Goal: Information Seeking & Learning: Check status

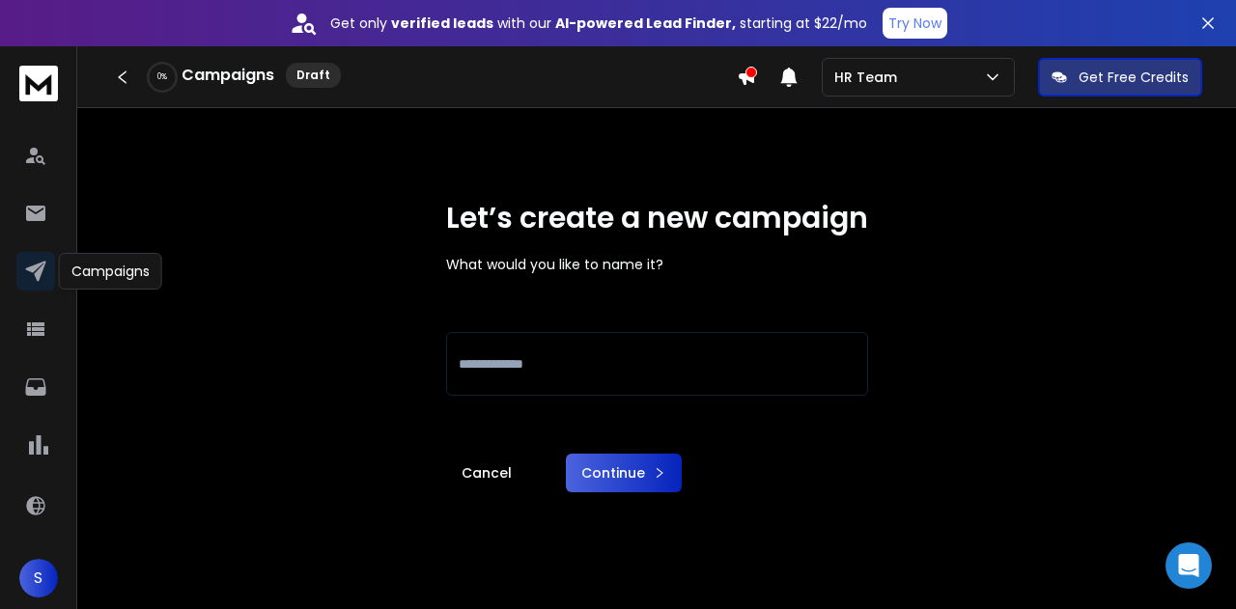
click at [42, 271] on icon at bounding box center [35, 271] width 20 height 20
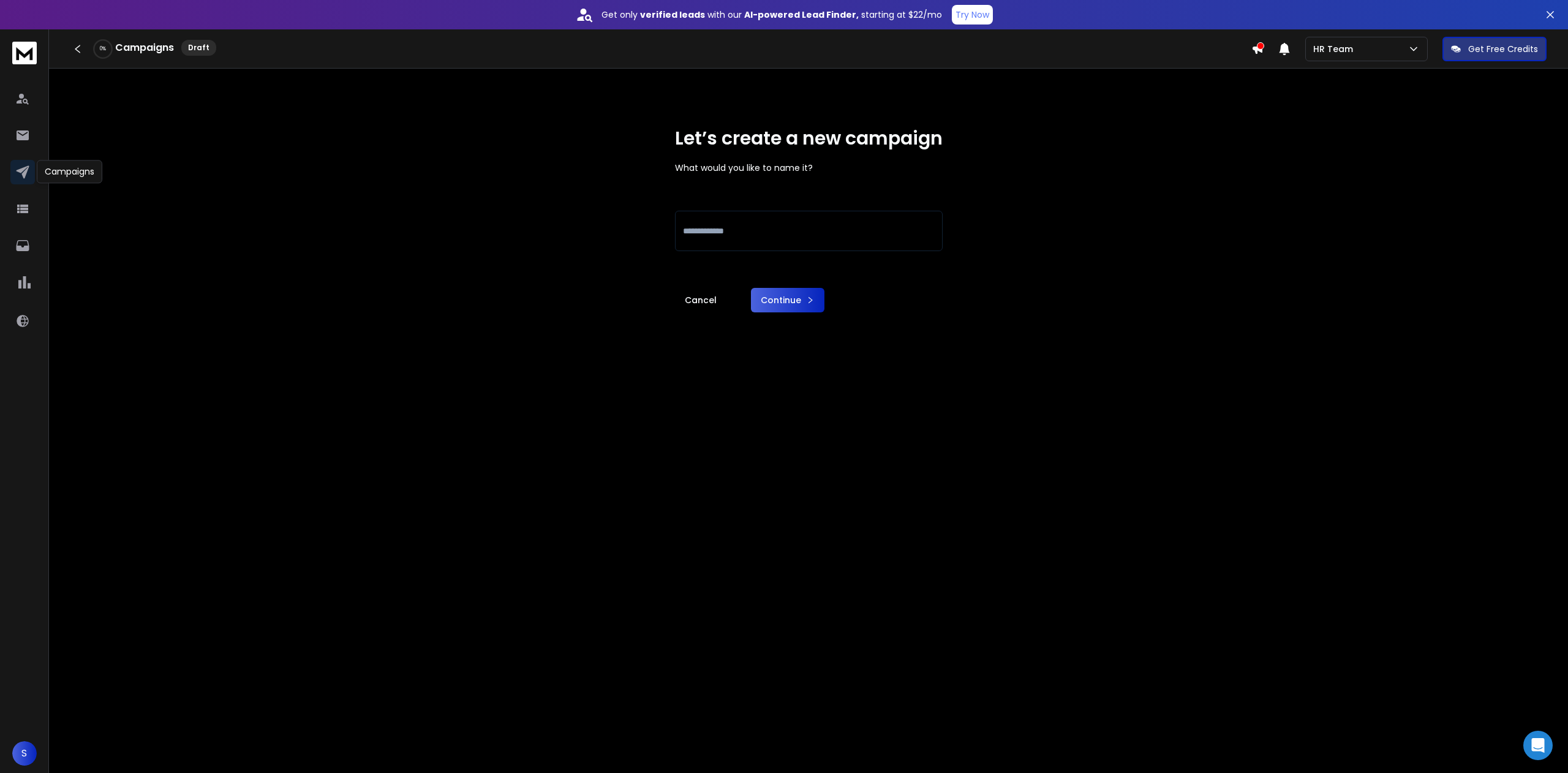
click at [25, 175] on icon at bounding box center [22, 172] width 13 height 13
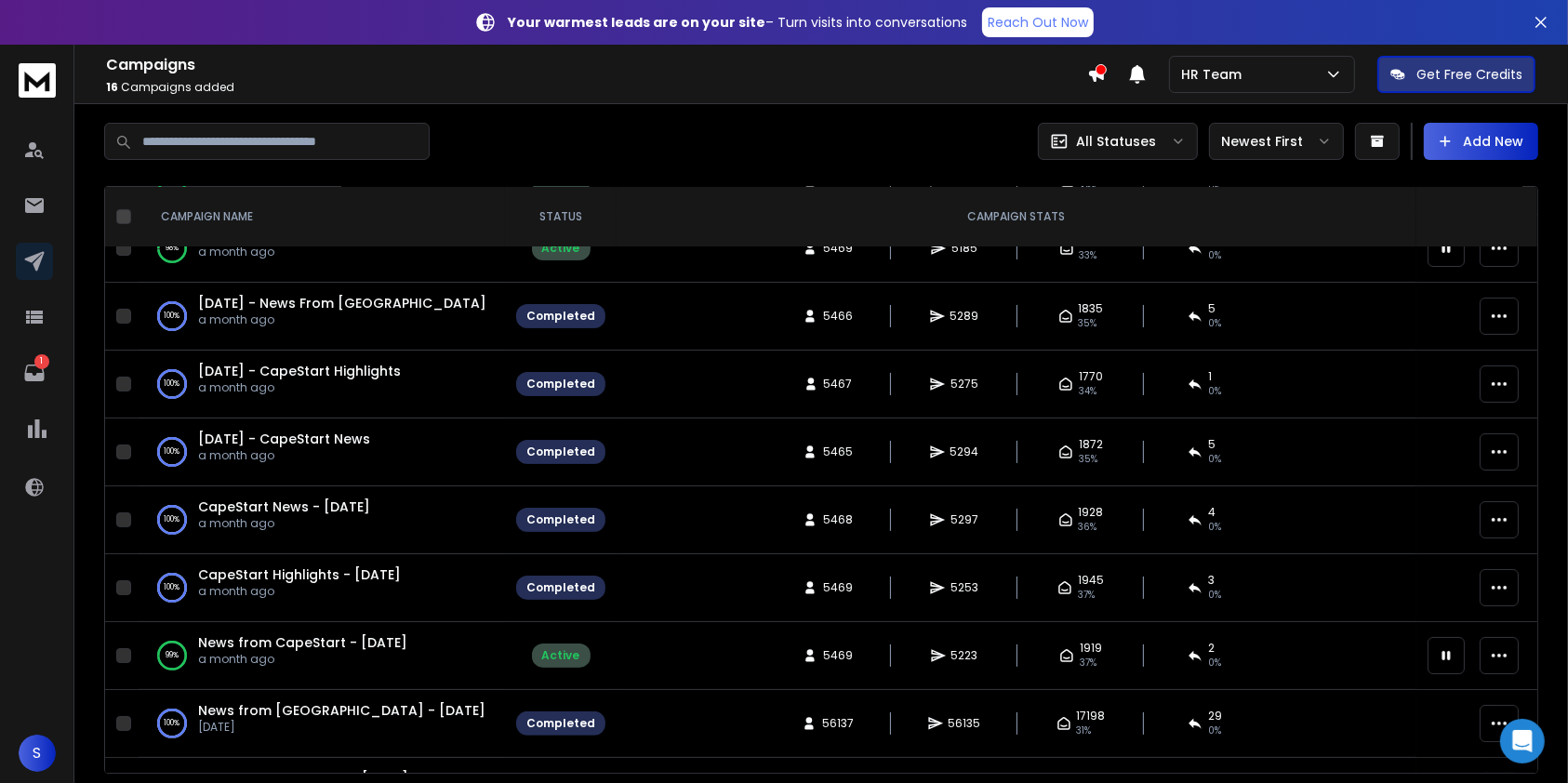
scroll to position [496, 0]
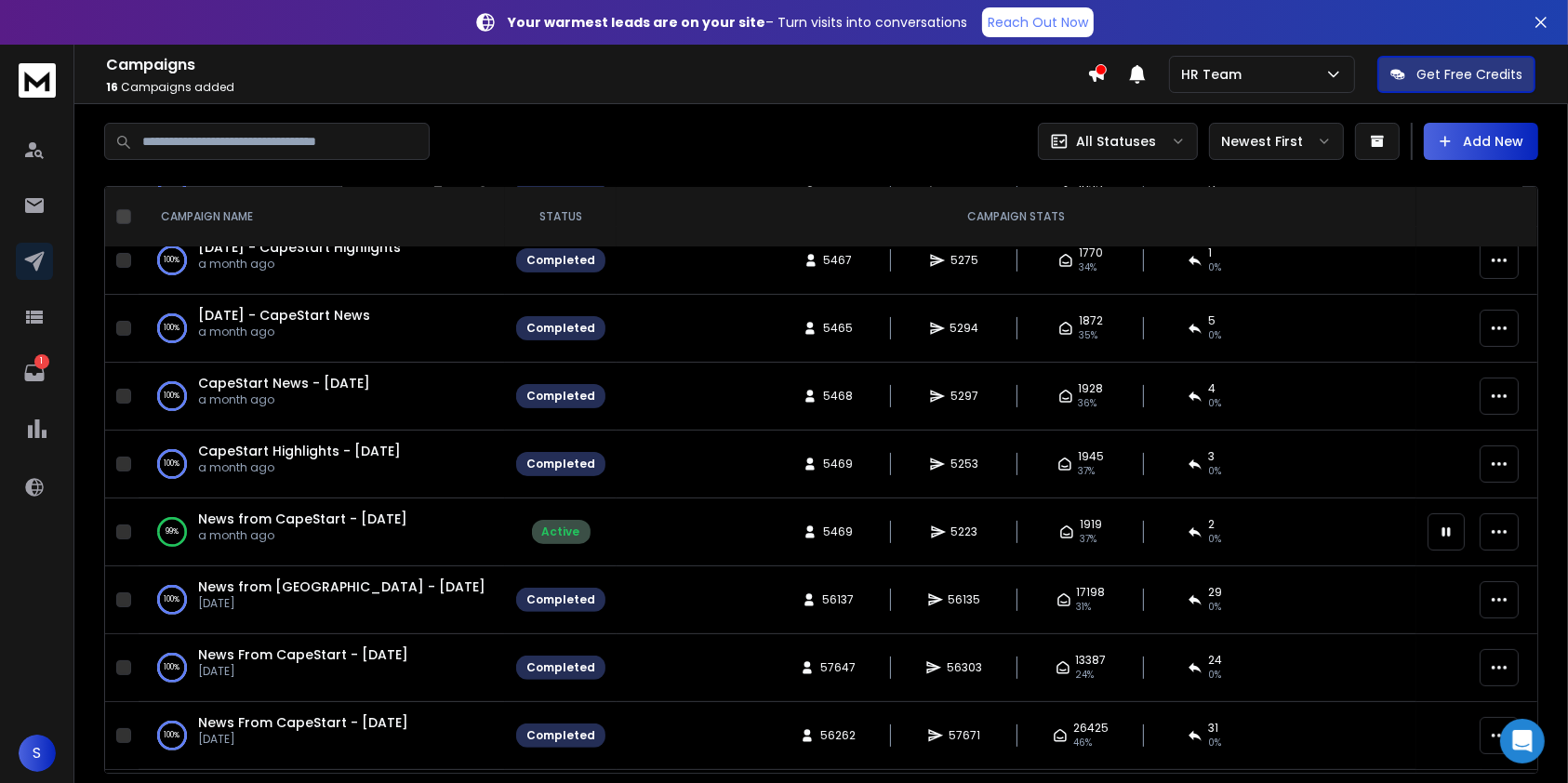
click at [368, 513] on span "News from CapeStart - [DATE]" at bounding box center [302, 518] width 209 height 18
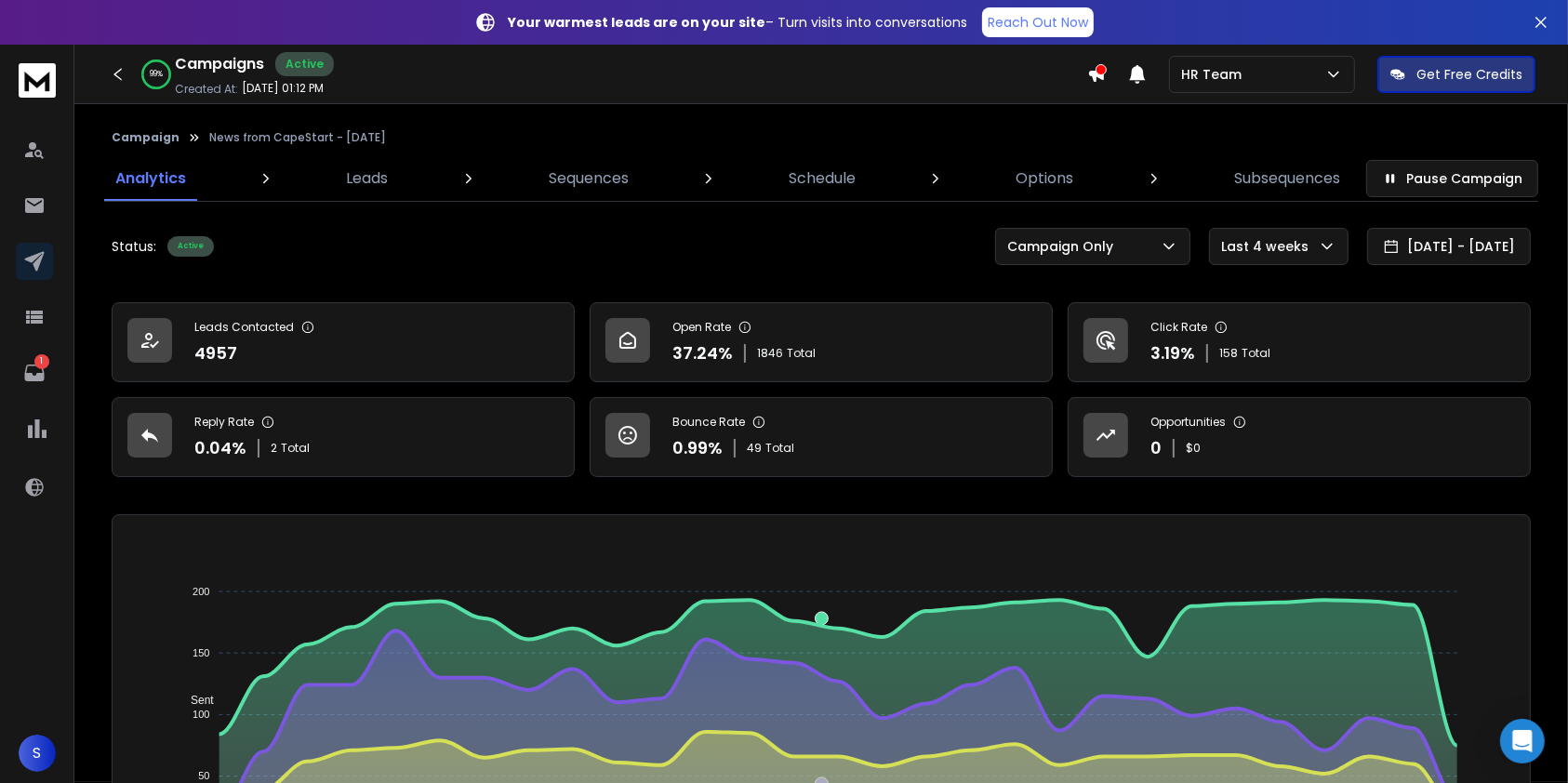
copy p "News from CapeStart - [DATE]"
drag, startPoint x: 396, startPoint y: 140, endPoint x: 203, endPoint y: 141, distance: 193.0
click at [203, 141] on div "Campaign News from [GEOGRAPHIC_DATA] - [DATE]" at bounding box center [821, 137] width 1434 height 30
click at [132, 139] on button "Campaign" at bounding box center [145, 137] width 68 height 14
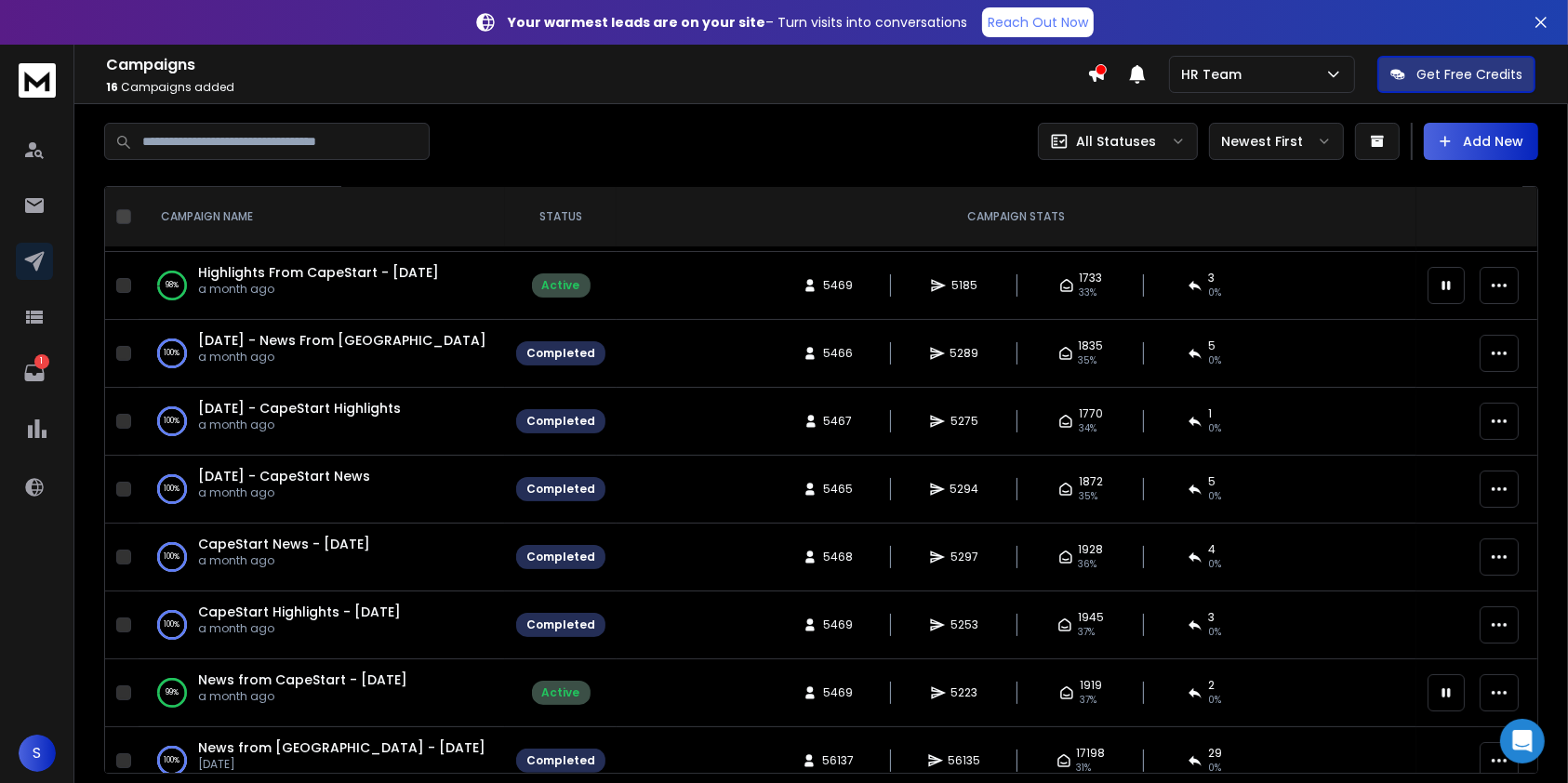
scroll to position [325, 0]
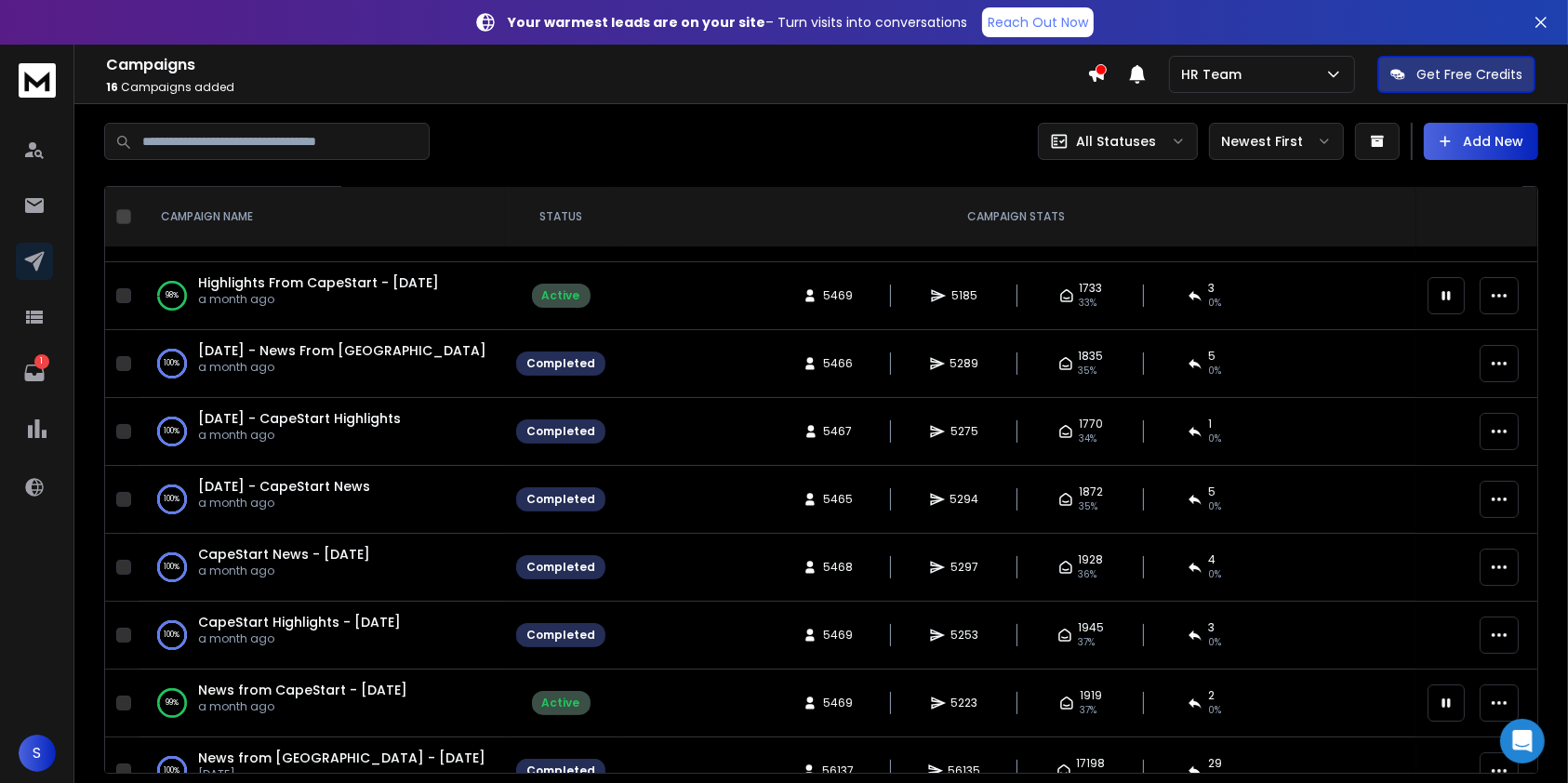
click at [359, 621] on span "CapeStart Highlights - [DATE]" at bounding box center [300, 622] width 203 height 18
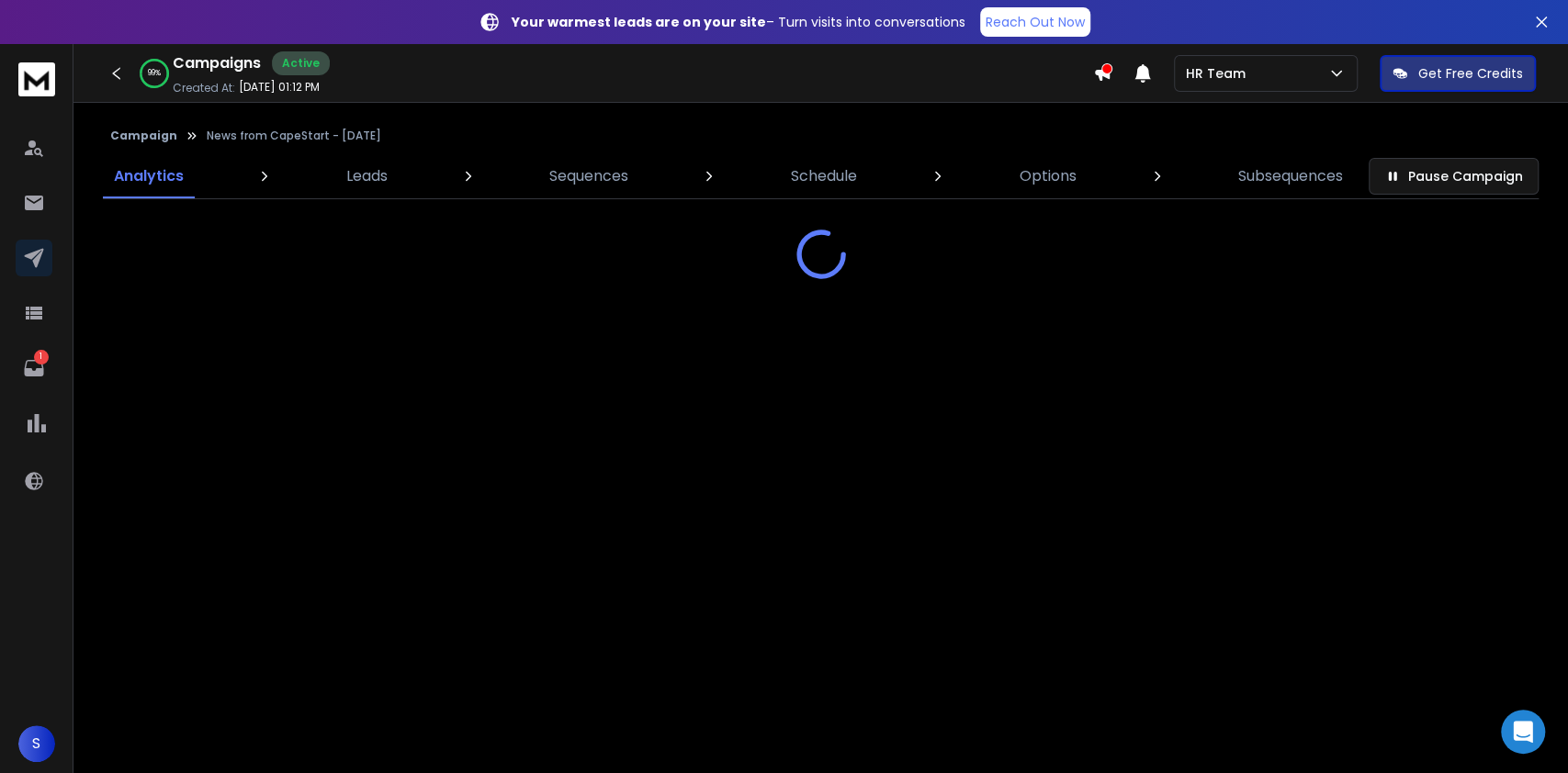
drag, startPoint x: 336, startPoint y: 136, endPoint x: 203, endPoint y: 140, distance: 133.1
click at [203, 140] on div "Campaign News from [GEOGRAPHIC_DATA] - [DATE]" at bounding box center [821, 135] width 1436 height 29
copy p "News from CapeStart - [DATE]"
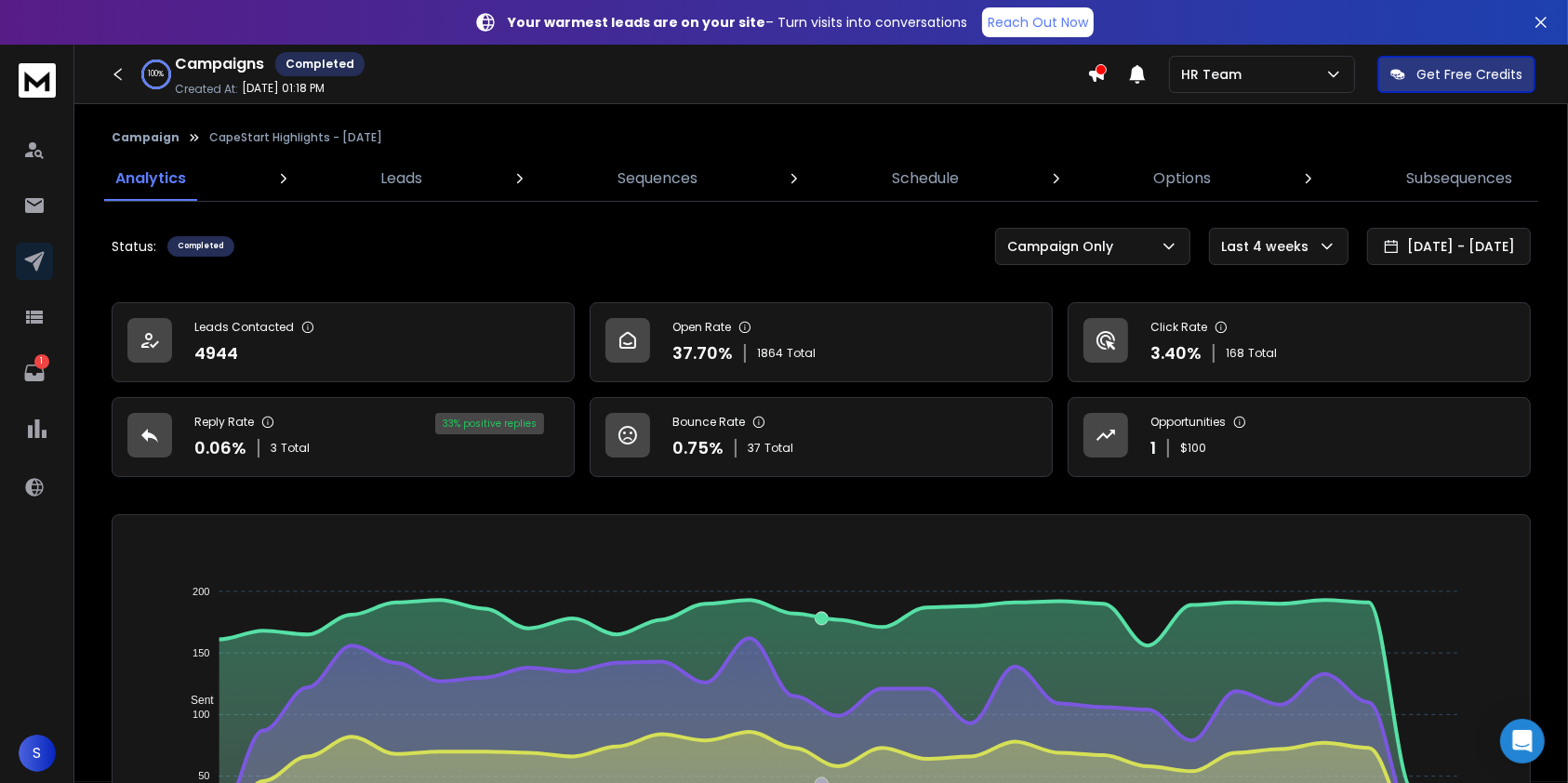
click at [195, 135] on icon at bounding box center [196, 138] width 5 height 8
click at [141, 140] on button "Campaign" at bounding box center [145, 137] width 68 height 14
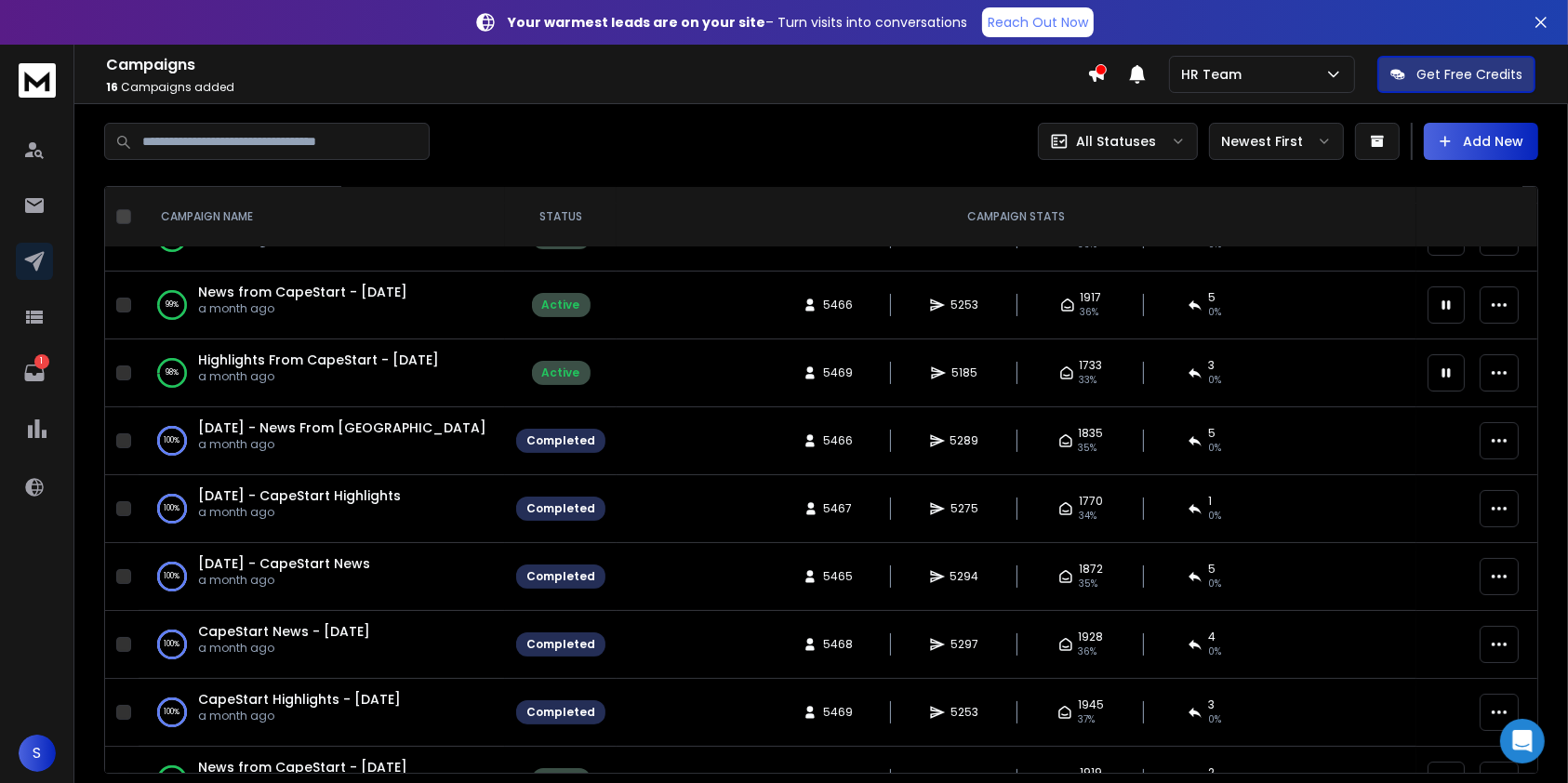
scroll to position [372, 0]
